Goal: Task Accomplishment & Management: Manage account settings

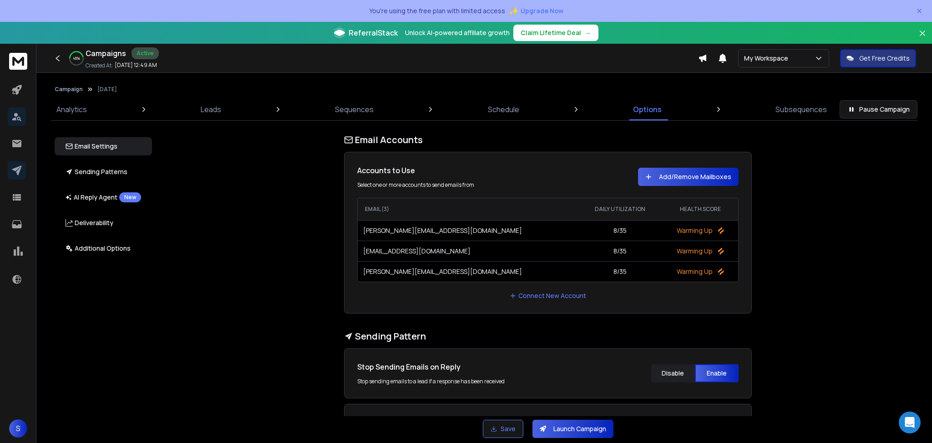
scroll to position [121, 0]
click at [20, 196] on icon at bounding box center [16, 197] width 11 height 11
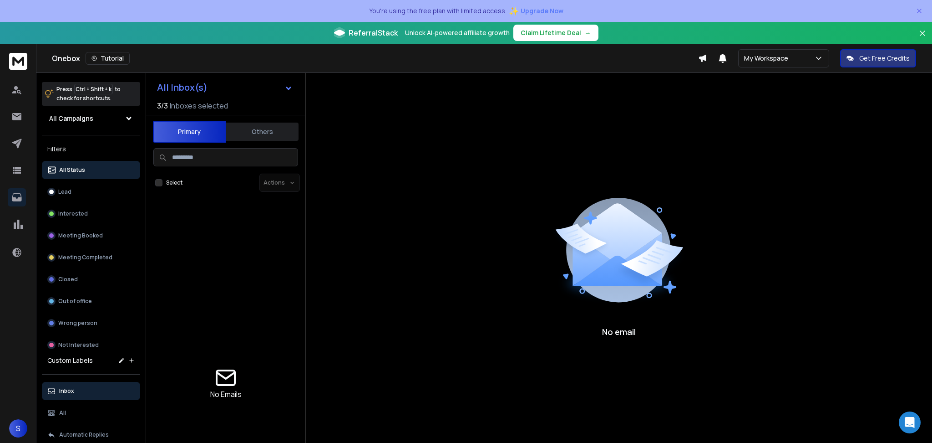
click at [250, 131] on button "Others" at bounding box center [262, 132] width 73 height 20
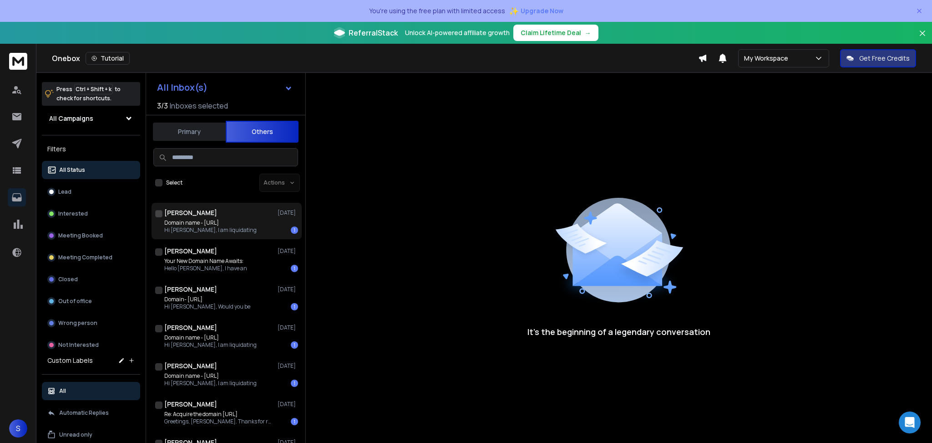
click at [210, 228] on p "Hi [PERSON_NAME], I am liquidating" at bounding box center [210, 229] width 92 height 7
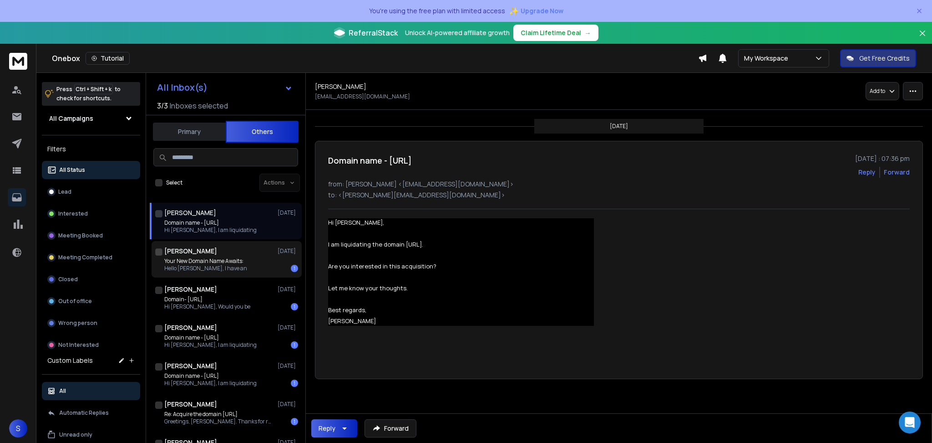
click at [209, 255] on div "[PERSON_NAME] [DATE]" at bounding box center [231, 250] width 134 height 9
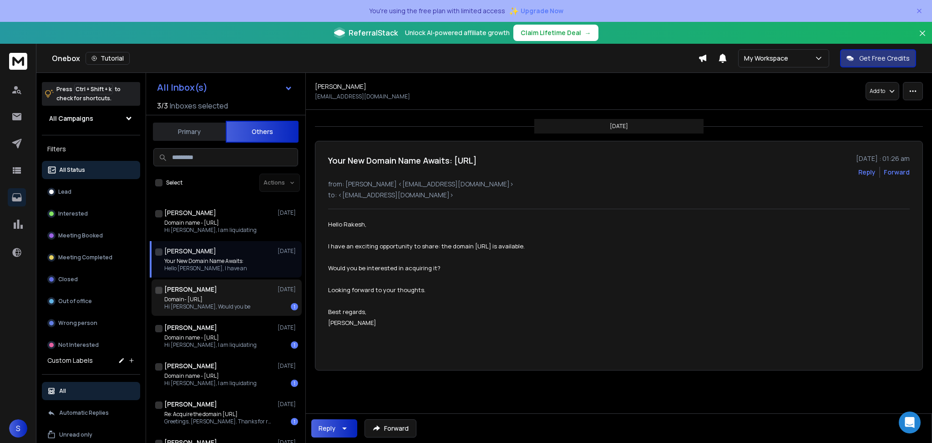
click at [201, 306] on p "Hi [PERSON_NAME], Would you be" at bounding box center [207, 306] width 86 height 7
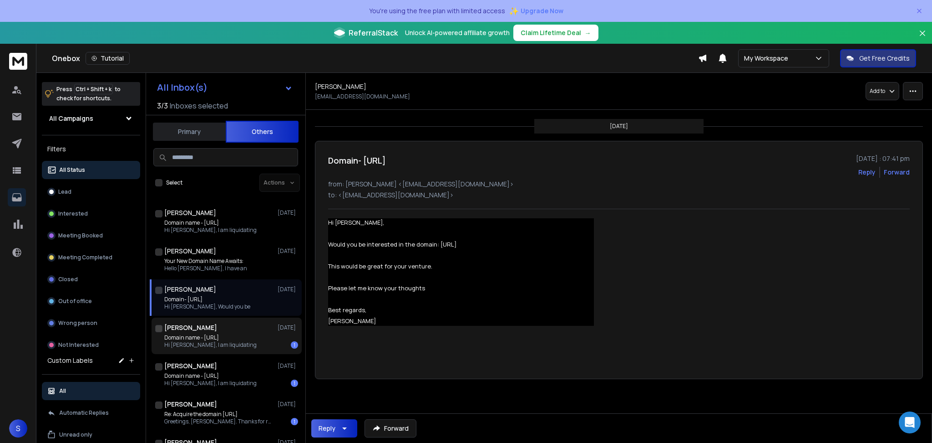
click at [202, 341] on p "Hi [PERSON_NAME], I am liquidating" at bounding box center [210, 344] width 92 height 7
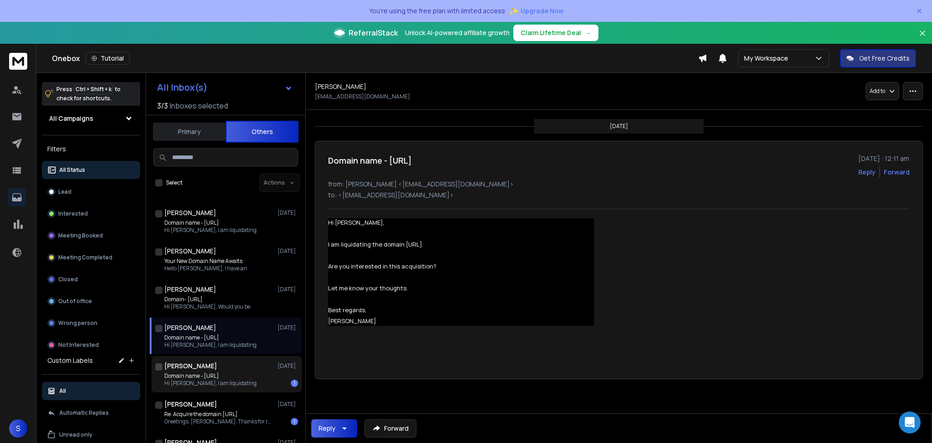
click at [201, 368] on h1 "[PERSON_NAME]" at bounding box center [190, 365] width 53 height 9
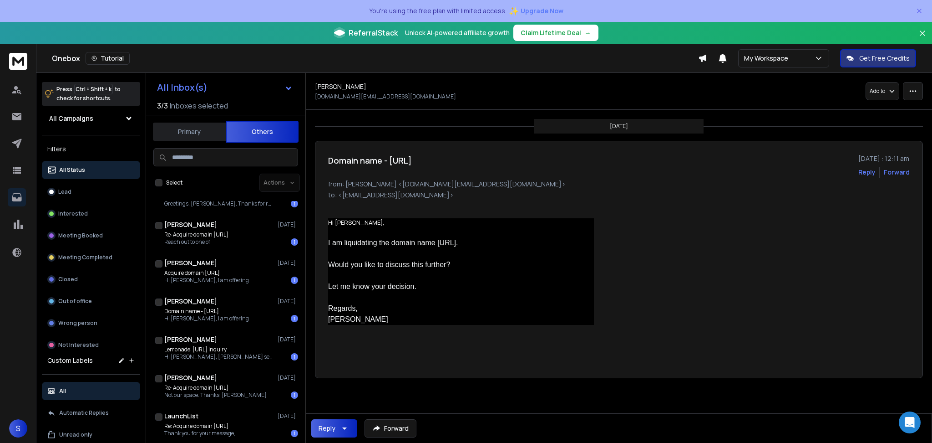
scroll to position [243, 0]
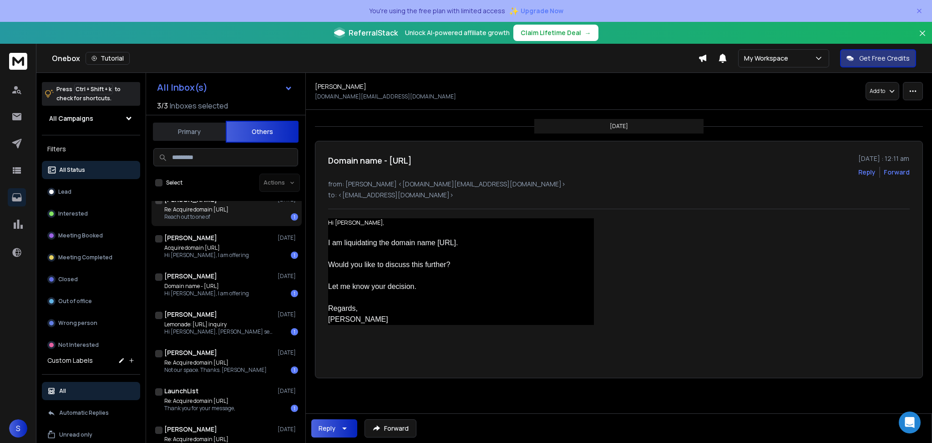
click at [229, 214] on p "Reach out to one of" at bounding box center [196, 216] width 64 height 7
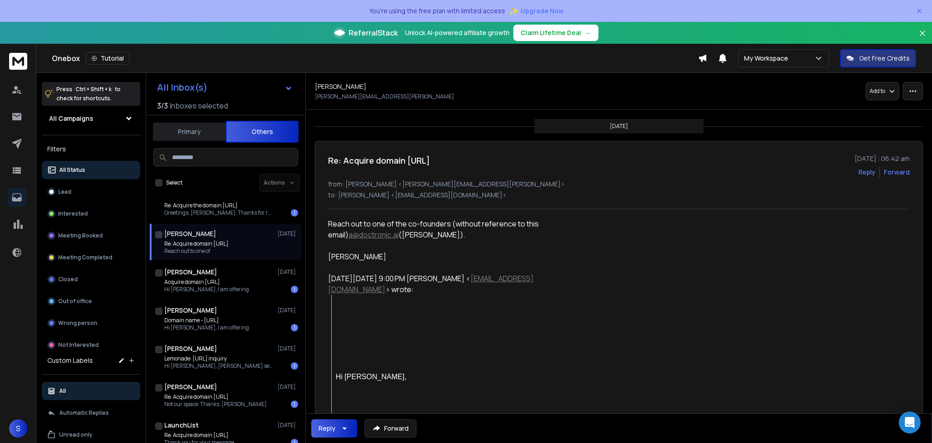
scroll to position [182, 0]
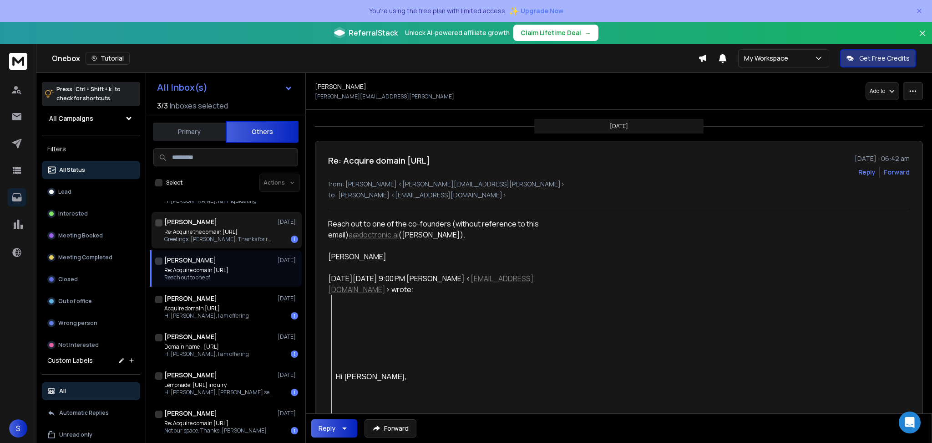
click at [231, 243] on div "[PERSON_NAME] [DATE] Re: Acquire the domain [URL] Greetings, [PERSON_NAME]. Tha…" at bounding box center [227, 230] width 150 height 36
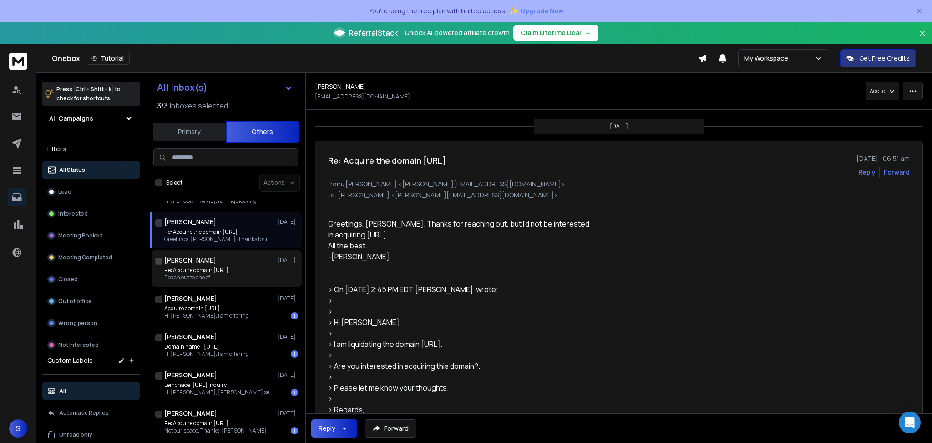
click at [238, 263] on div "[PERSON_NAME] [DATE]" at bounding box center [231, 259] width 134 height 9
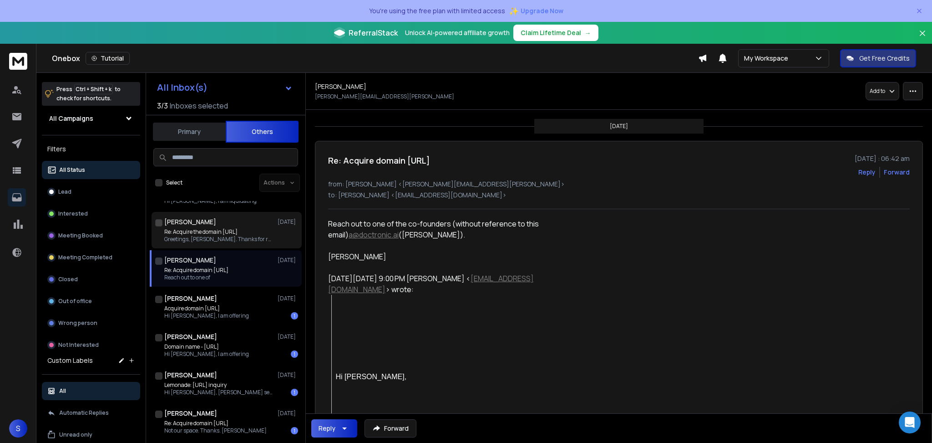
click at [230, 234] on p "Re: Acquire the domain [URL]" at bounding box center [218, 231] width 109 height 7
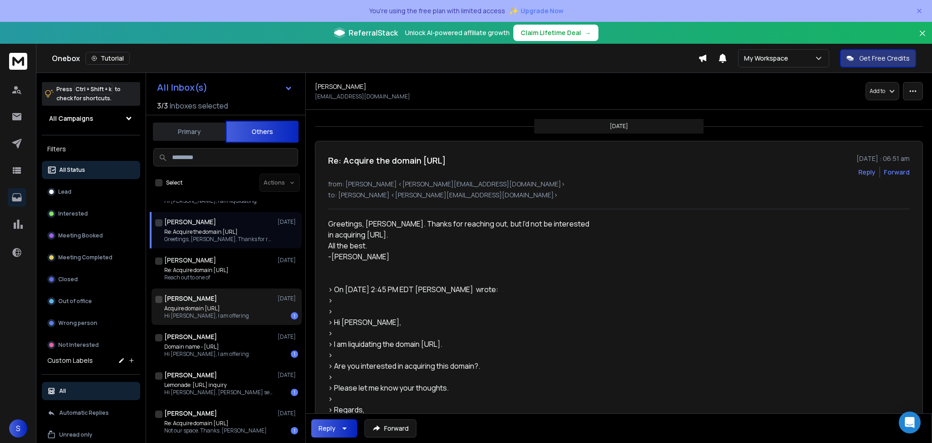
click at [237, 300] on div "[PERSON_NAME] [DATE]" at bounding box center [231, 298] width 134 height 9
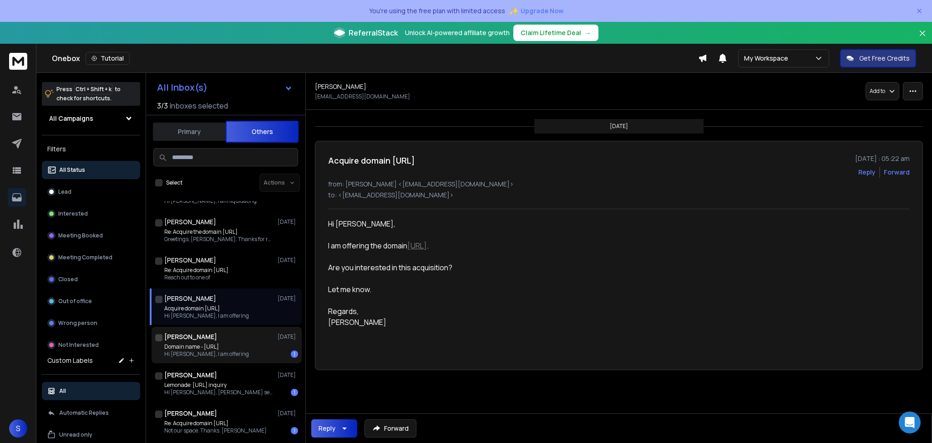
click at [226, 338] on div "[PERSON_NAME] [DATE]" at bounding box center [231, 336] width 134 height 9
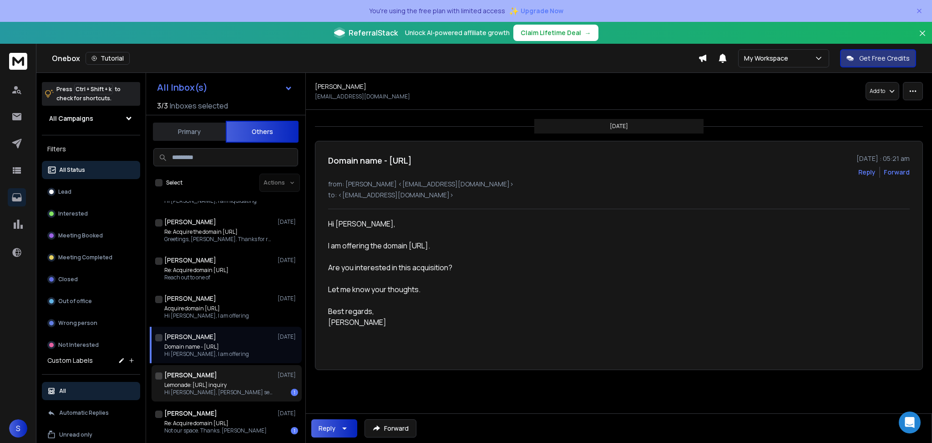
click at [221, 381] on p "Lemonade: [URL] inquiry" at bounding box center [218, 384] width 109 height 7
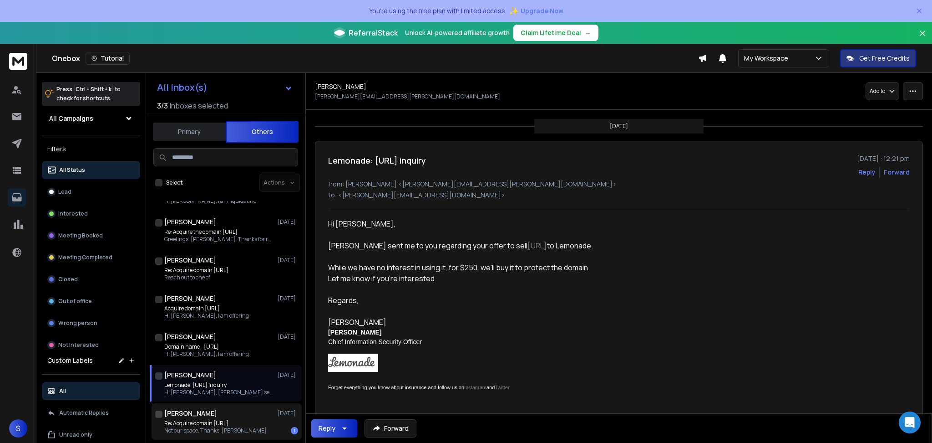
click at [227, 411] on div "[PERSON_NAME][DATE] [DATE]" at bounding box center [231, 412] width 134 height 9
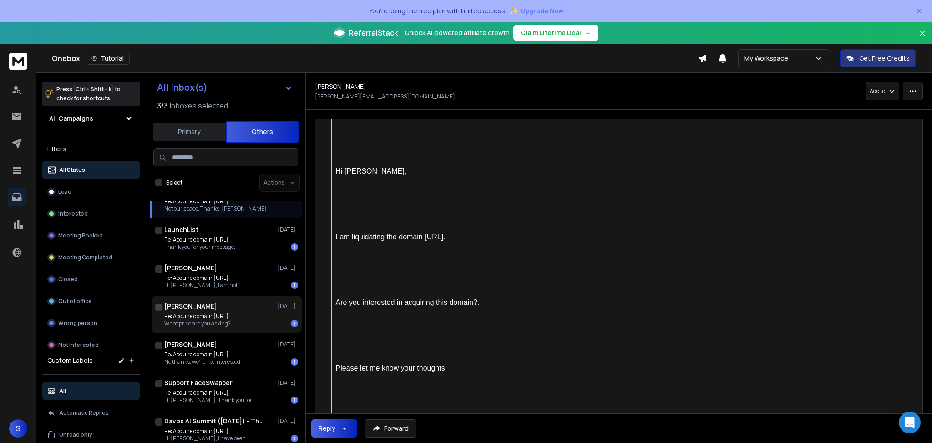
scroll to position [425, 0]
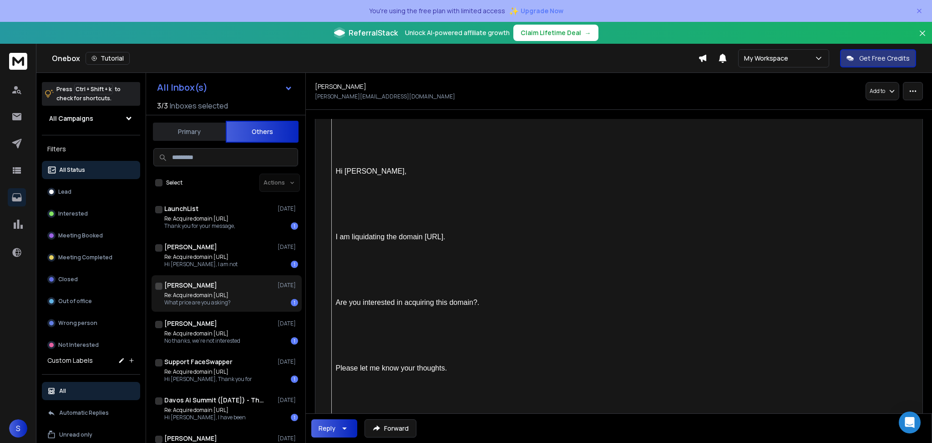
click at [231, 292] on p "Re: Acquire domain [URL]" at bounding box center [197, 294] width 66 height 7
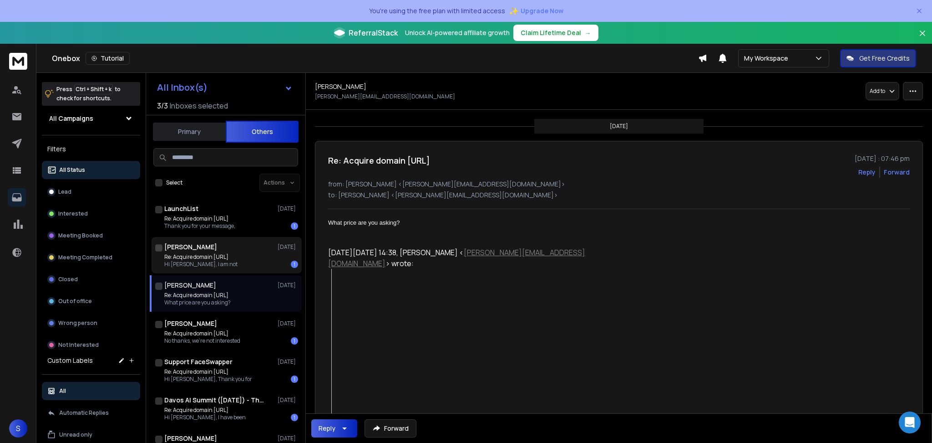
click at [219, 265] on p "Hi [PERSON_NAME], I am not" at bounding box center [200, 263] width 73 height 7
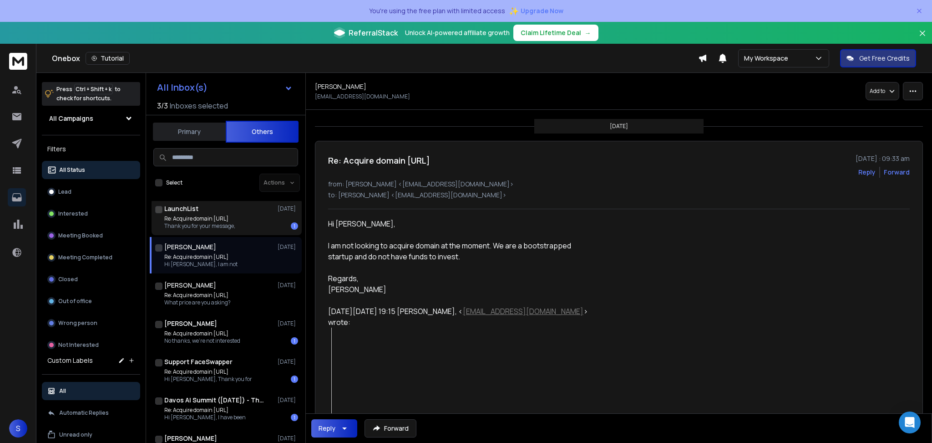
click at [209, 222] on p "Thank you for your message," at bounding box center [199, 225] width 71 height 7
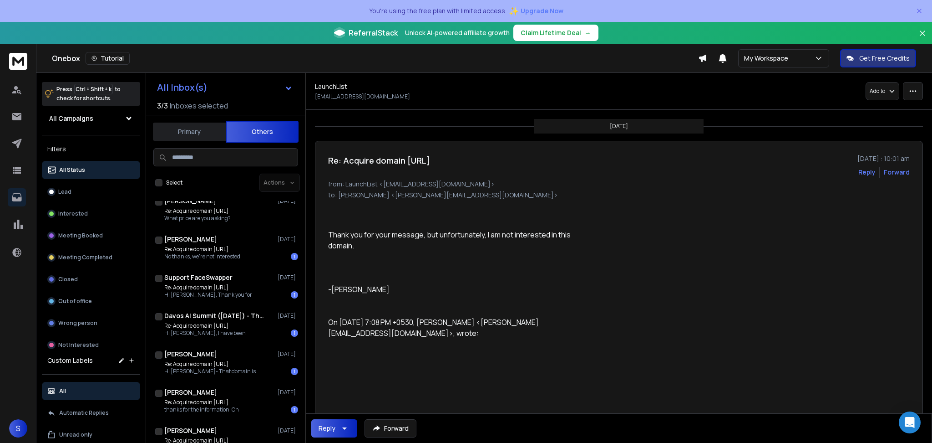
scroll to position [546, 0]
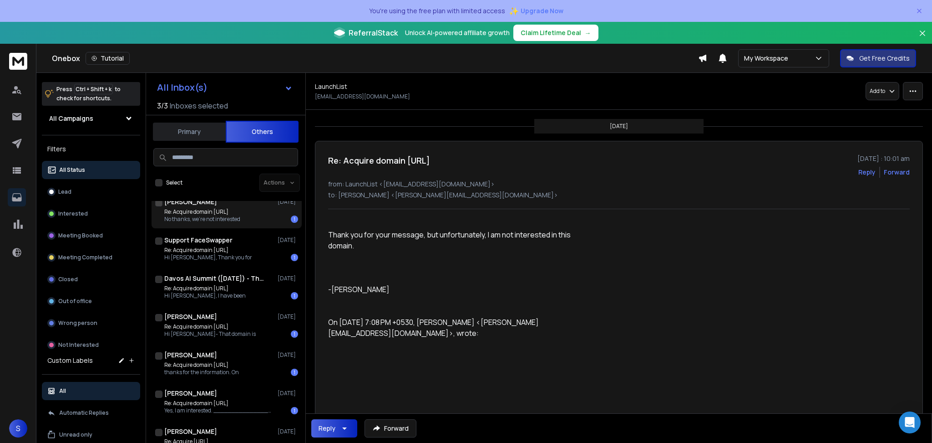
click at [226, 217] on p "No thanks, we’re not interested" at bounding box center [202, 218] width 76 height 7
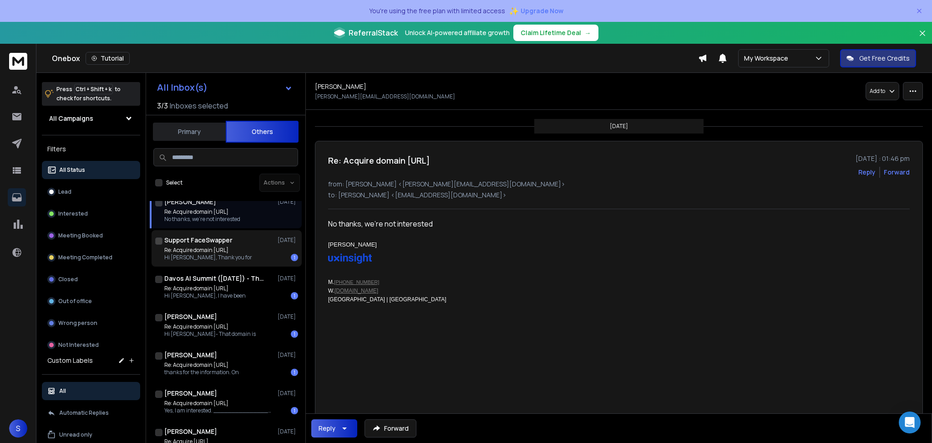
click at [231, 246] on p "Re: Acquire domain [URL]" at bounding box center [208, 249] width 88 height 7
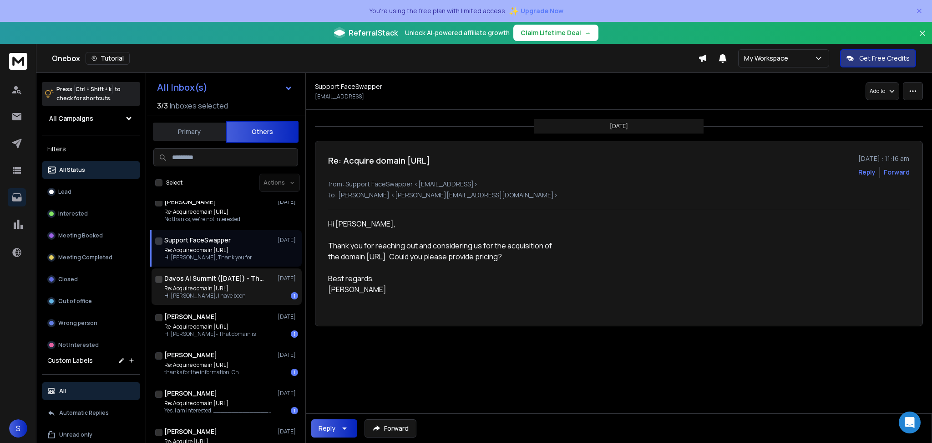
click at [231, 290] on p "Re: Acquire domain [URL]" at bounding box center [204, 288] width 81 height 7
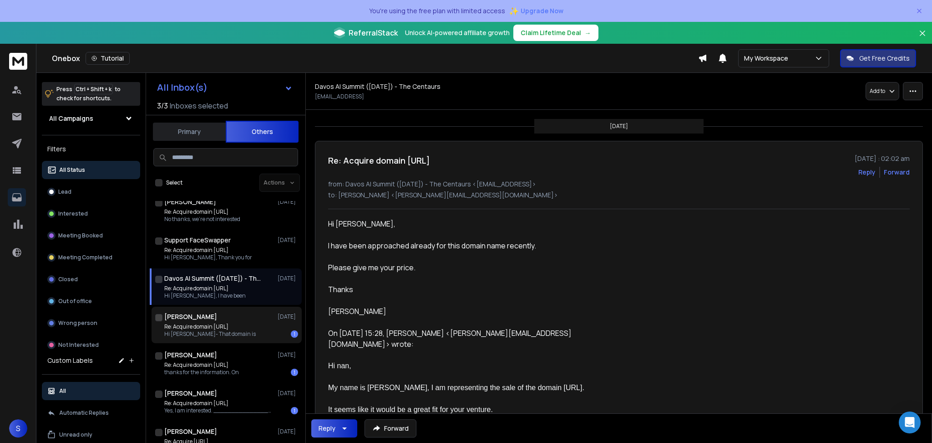
click at [229, 331] on p "Hi [PERSON_NAME]- That domain is" at bounding box center [210, 333] width 92 height 7
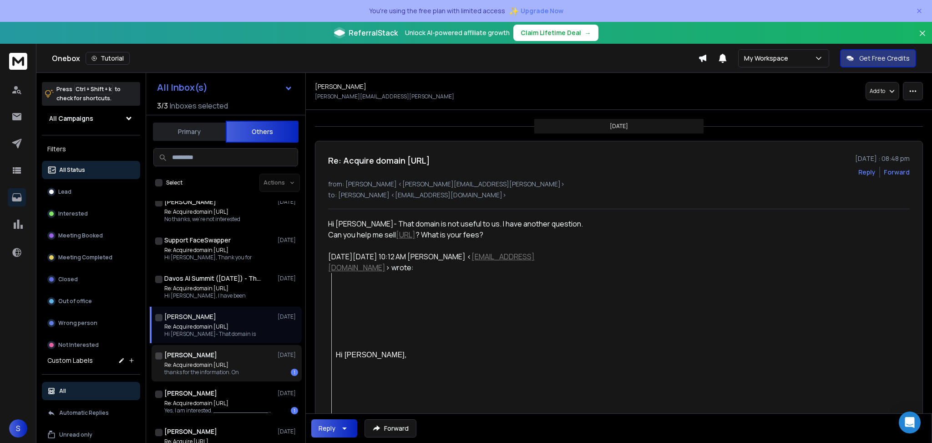
click at [229, 362] on p "Re: Acquire domain [URL]" at bounding box center [201, 364] width 75 height 7
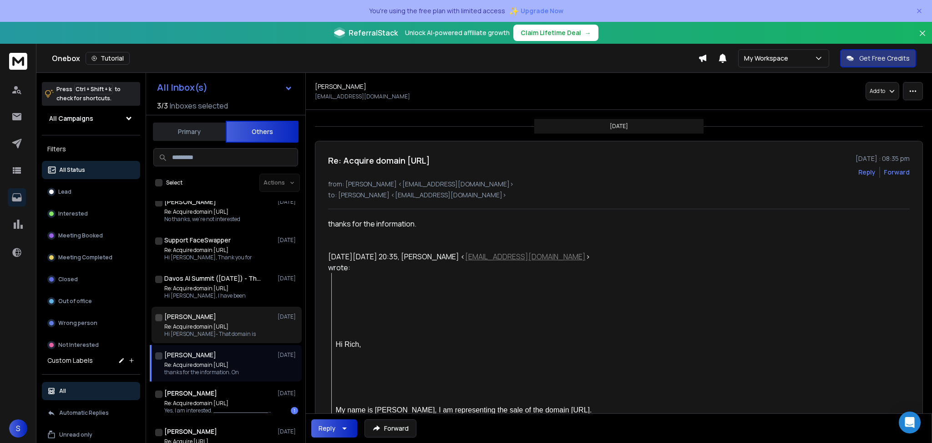
scroll to position [594, 0]
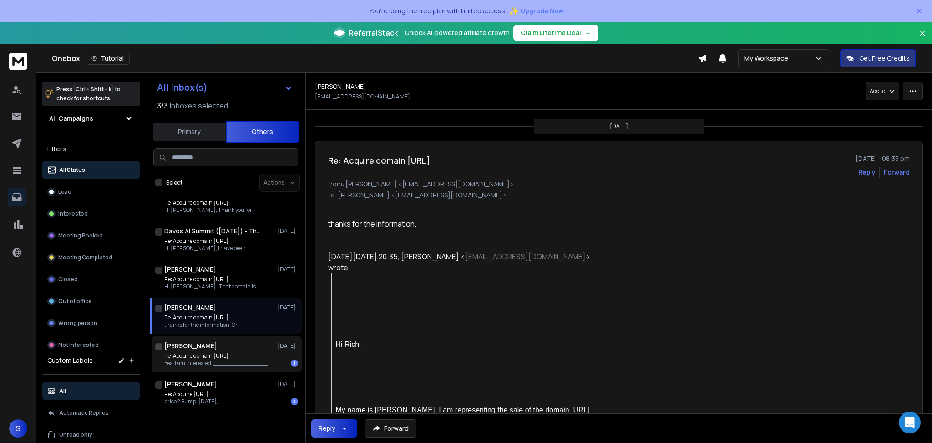
click at [242, 361] on p "Yes, I am interested. ________________________________" at bounding box center [218, 362] width 109 height 7
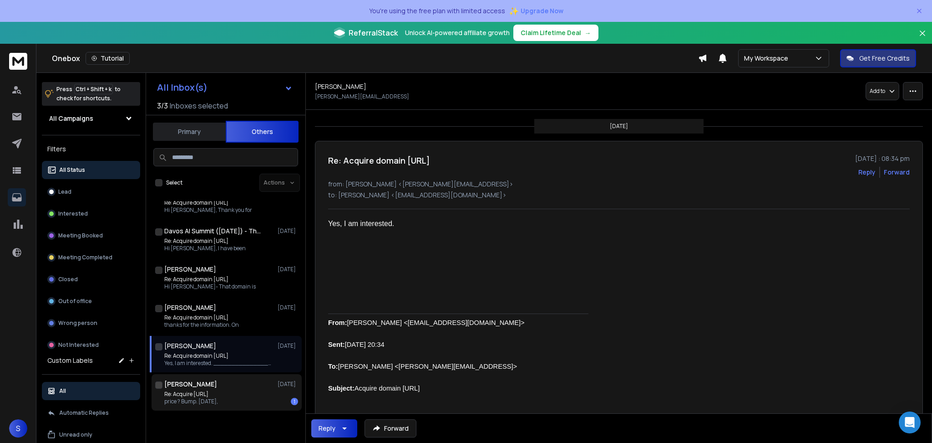
click at [245, 396] on div "Re: Acquire [URL] price ? Bump. [DATE], 1" at bounding box center [231, 397] width 134 height 15
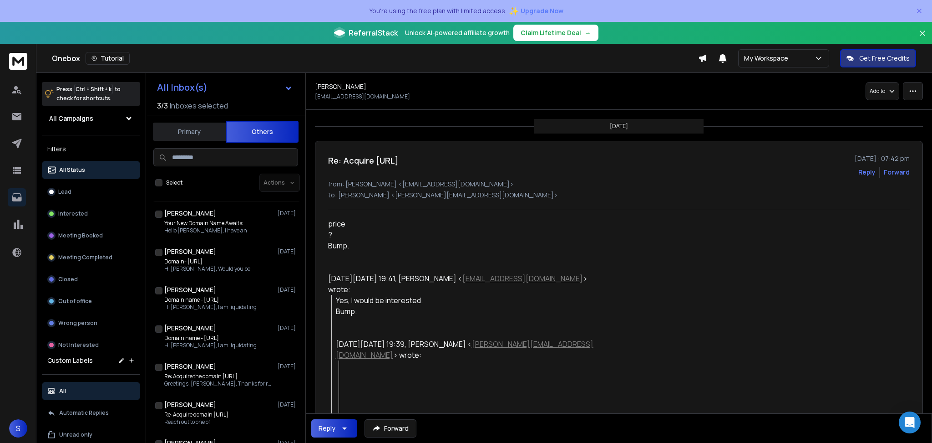
scroll to position [0, 0]
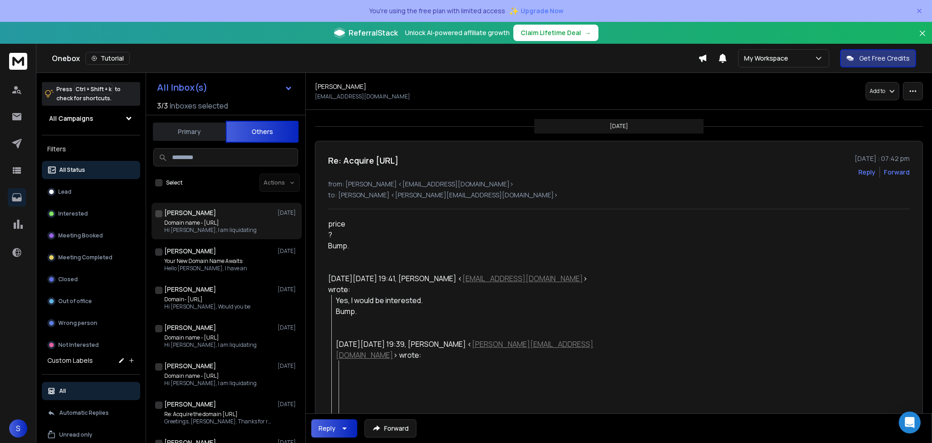
click at [226, 214] on div "[PERSON_NAME] [DATE]" at bounding box center [231, 212] width 134 height 9
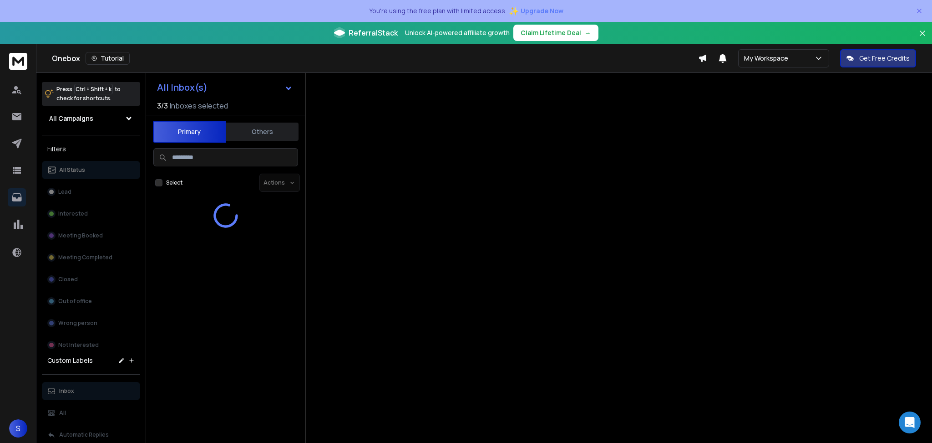
click at [196, 137] on button "Primary" at bounding box center [189, 132] width 73 height 22
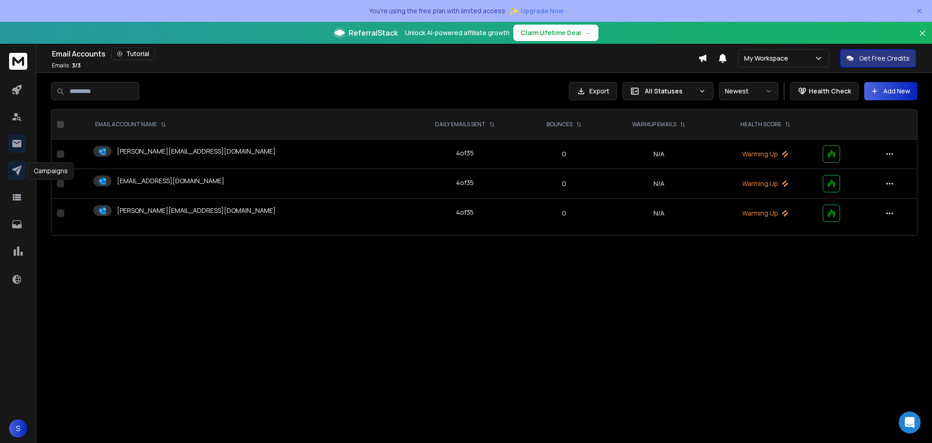
click at [19, 172] on icon at bounding box center [16, 170] width 11 height 11
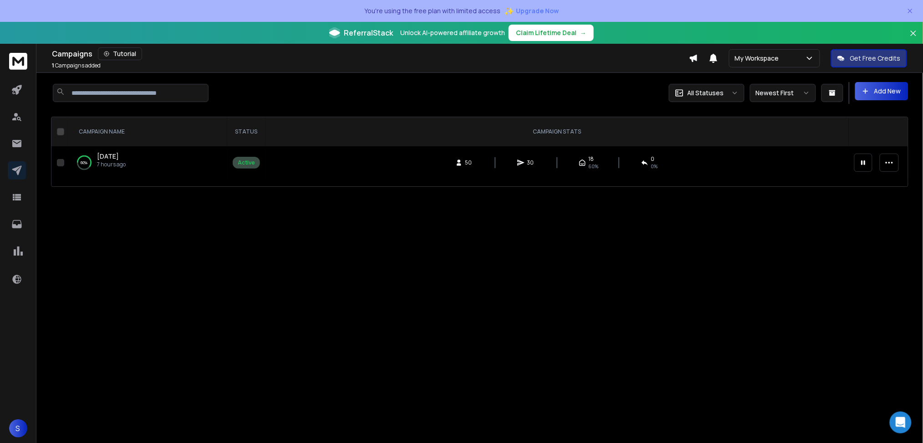
click at [186, 166] on div "60 % 15 oct 7 hours ago" at bounding box center [147, 163] width 141 height 22
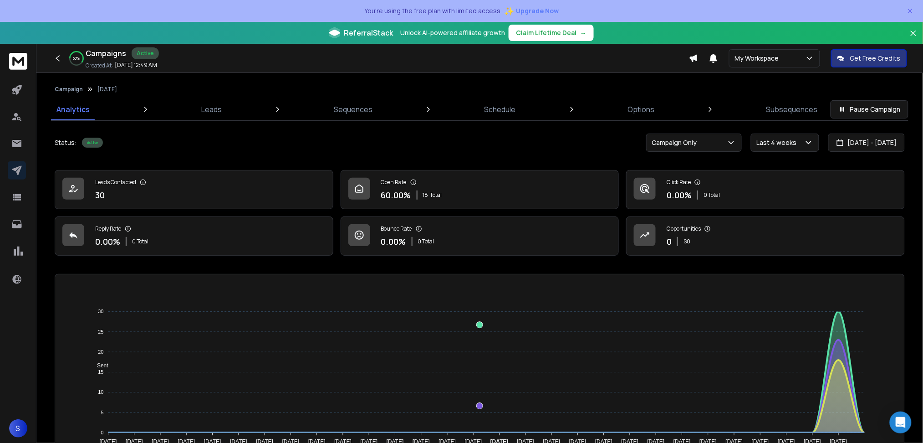
scroll to position [121, 0]
